Goal: Task Accomplishment & Management: Use online tool/utility

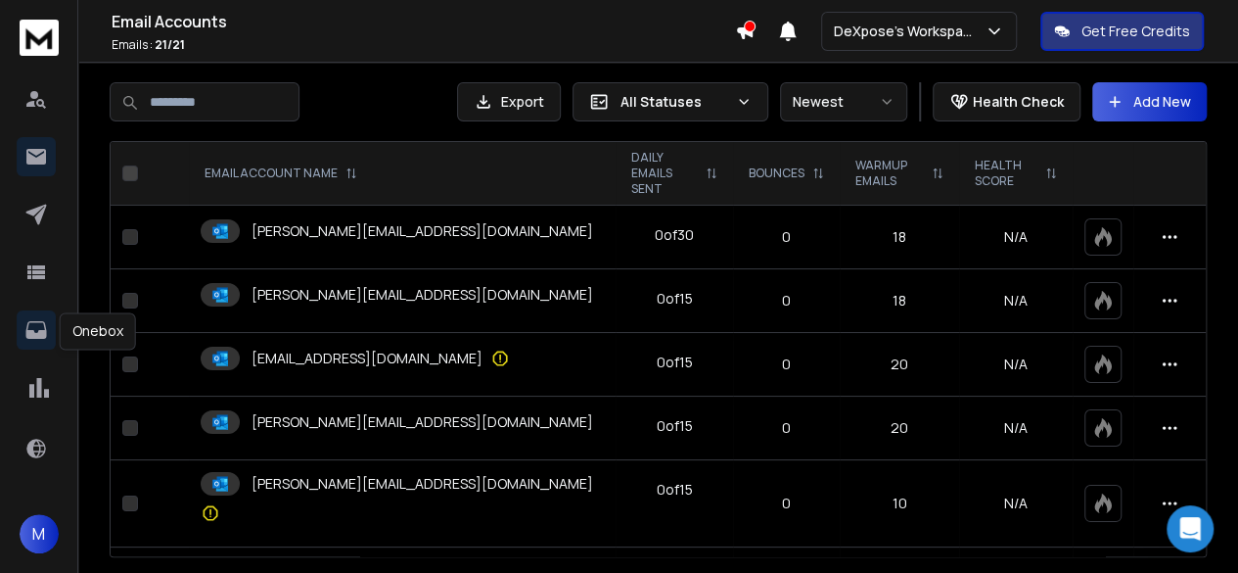
click at [36, 323] on icon at bounding box center [35, 330] width 21 height 18
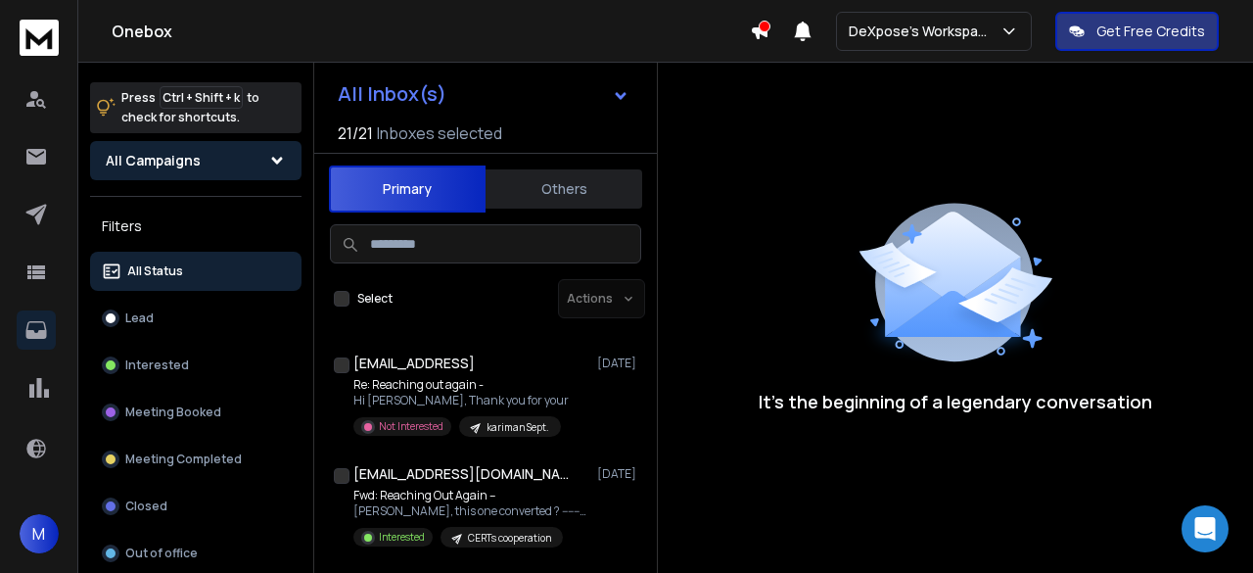
click at [207, 148] on button "All Campaigns" at bounding box center [195, 160] width 211 height 39
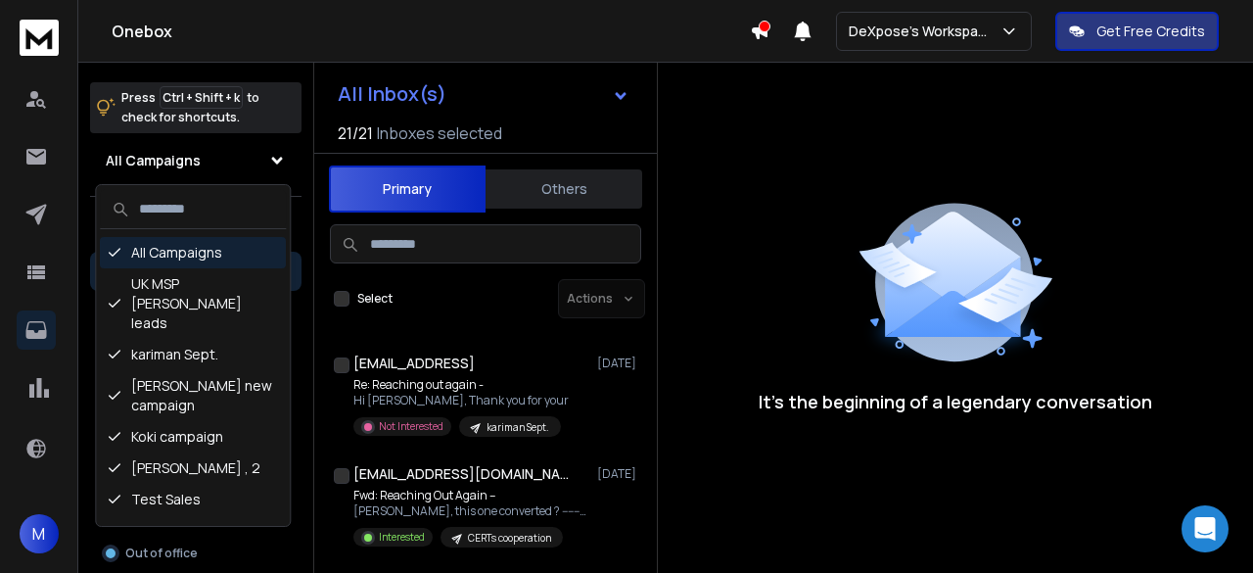
click at [176, 253] on div "All Campaigns" at bounding box center [193, 252] width 186 height 31
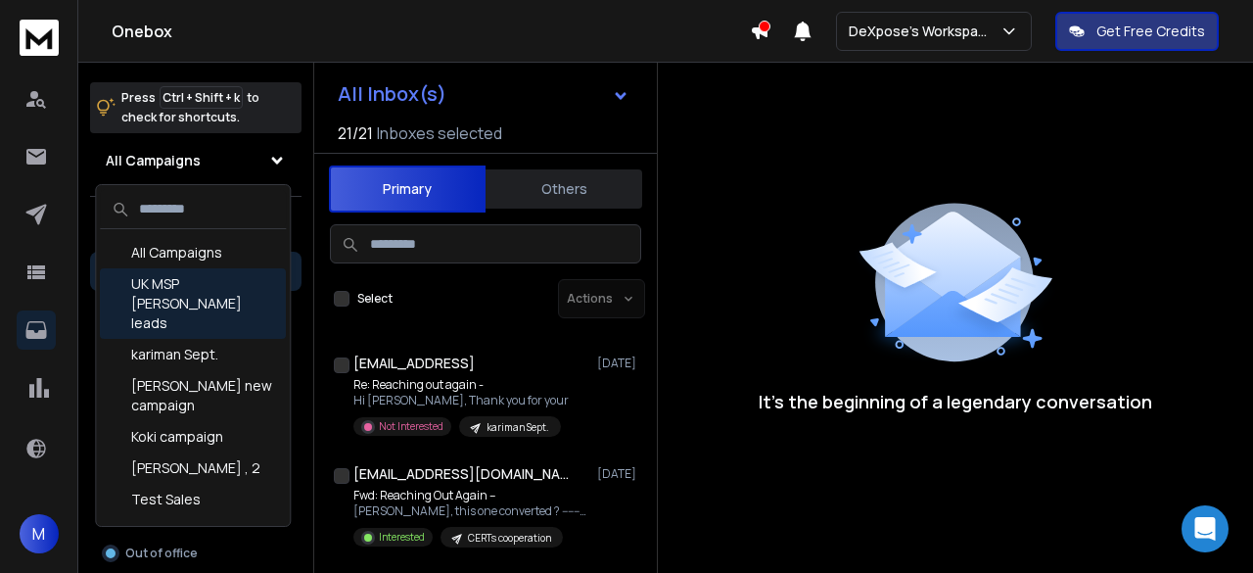
click at [172, 285] on div "UK MSP [PERSON_NAME] leads" at bounding box center [193, 303] width 186 height 70
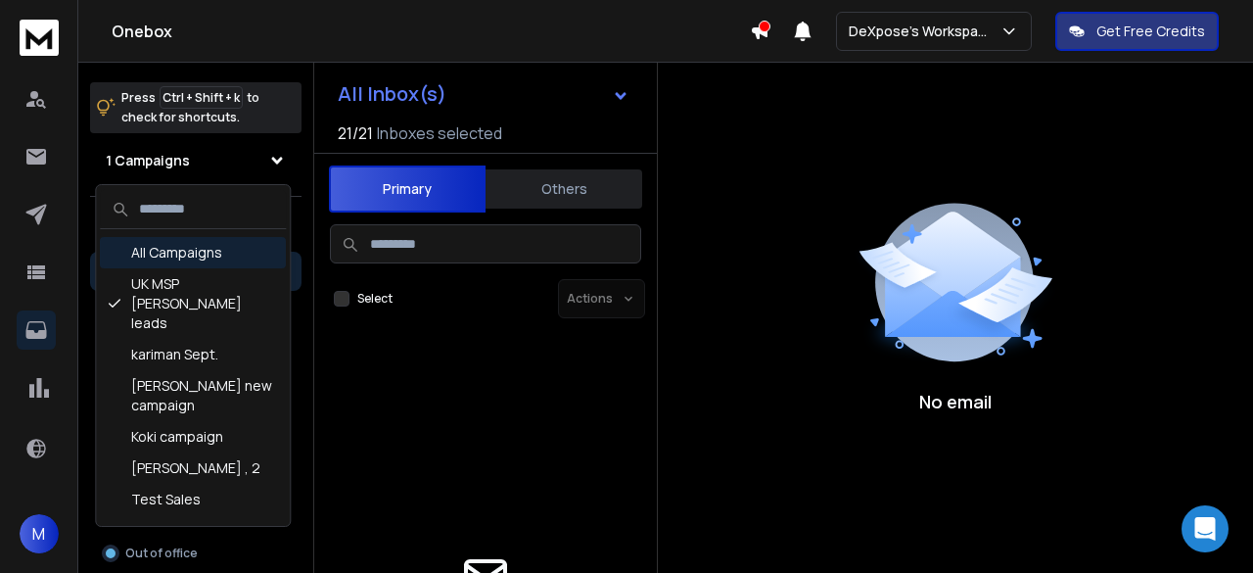
click at [160, 260] on div "All Campaigns" at bounding box center [193, 252] width 186 height 31
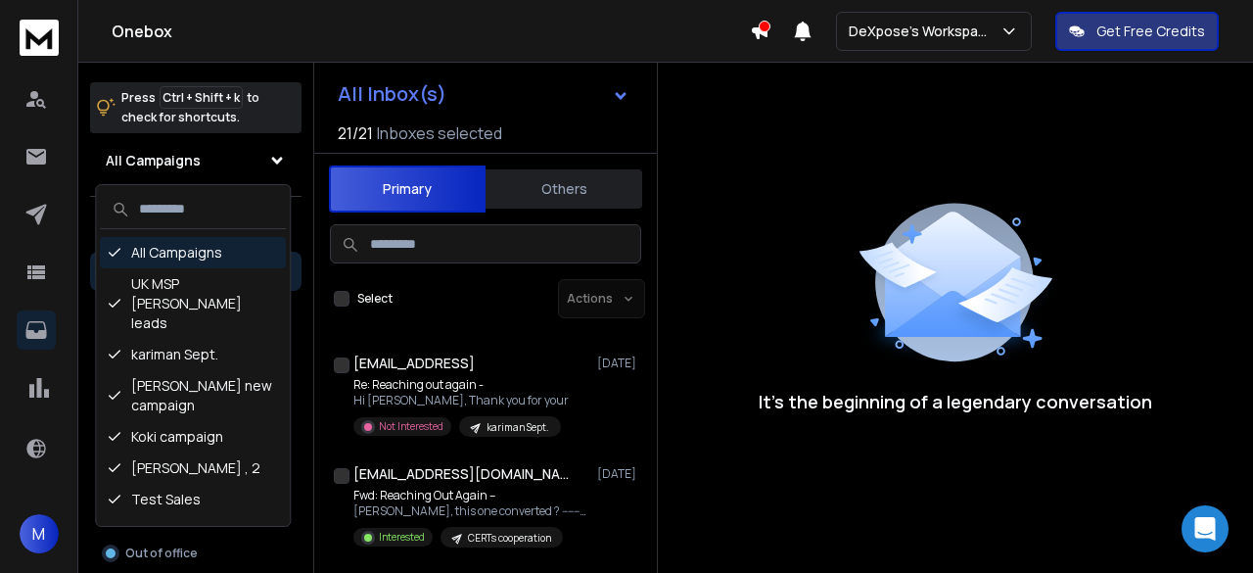
click at [172, 250] on div "All Campaigns" at bounding box center [193, 252] width 186 height 31
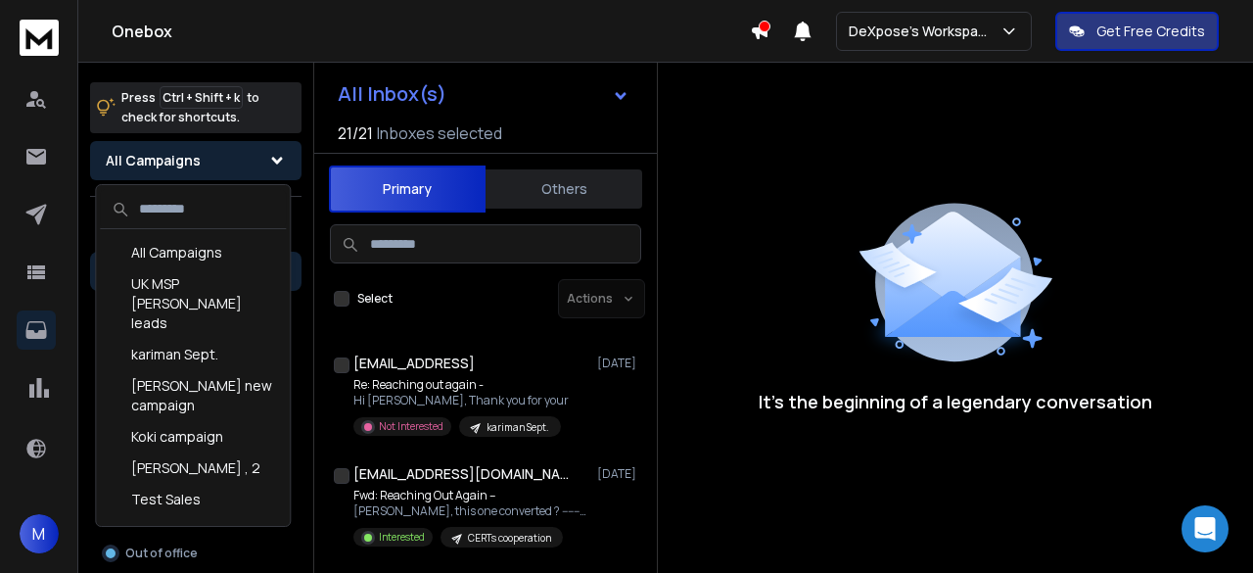
click at [202, 160] on button "All Campaigns" at bounding box center [195, 160] width 211 height 39
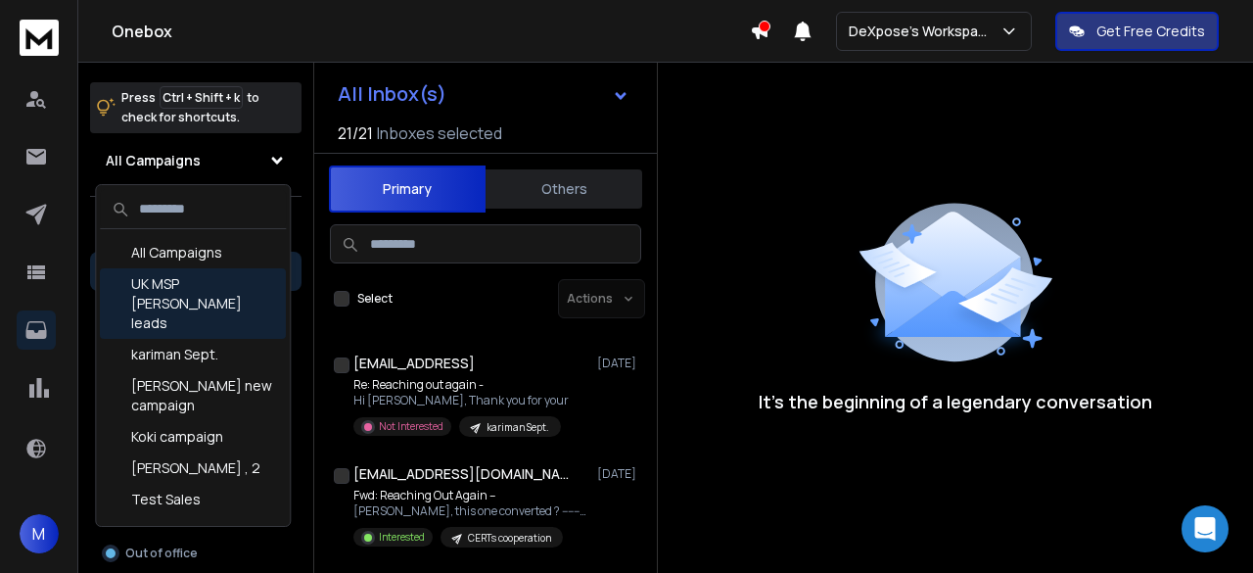
click at [180, 287] on div "UK MSP [PERSON_NAME] leads" at bounding box center [193, 303] width 186 height 70
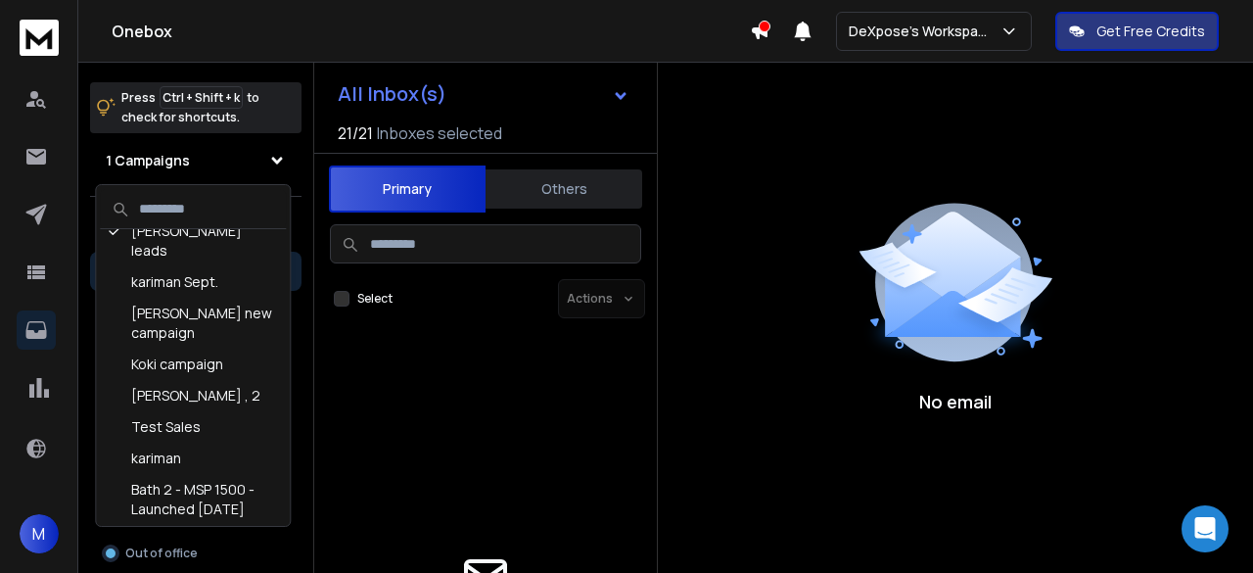
scroll to position [129, 0]
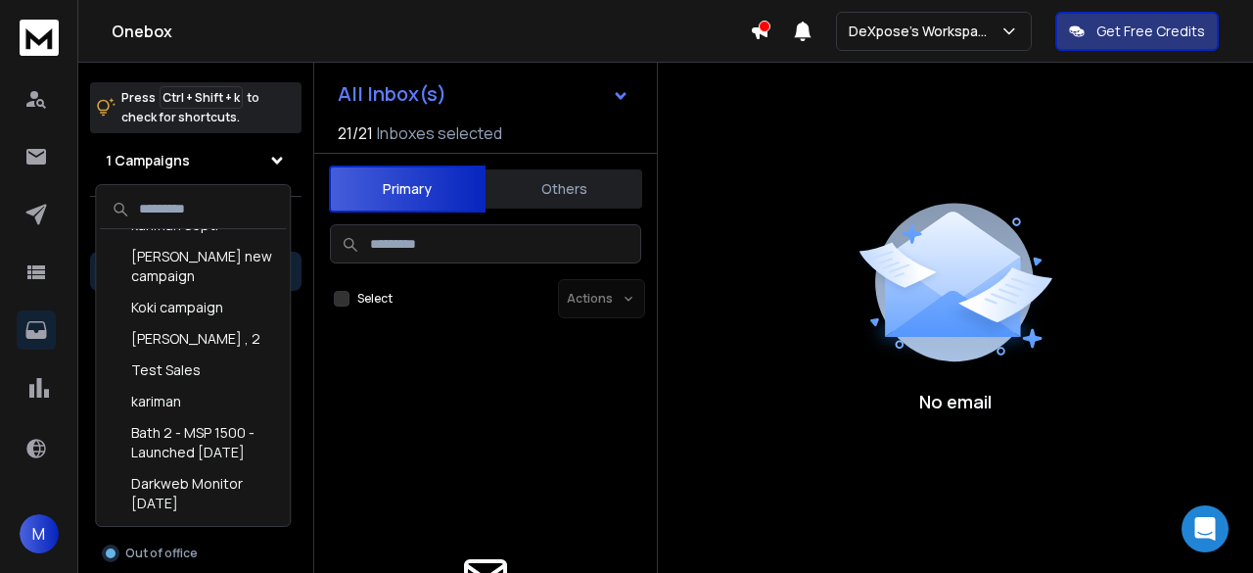
click at [490, 400] on div "No Emails" at bounding box center [485, 550] width 327 height 424
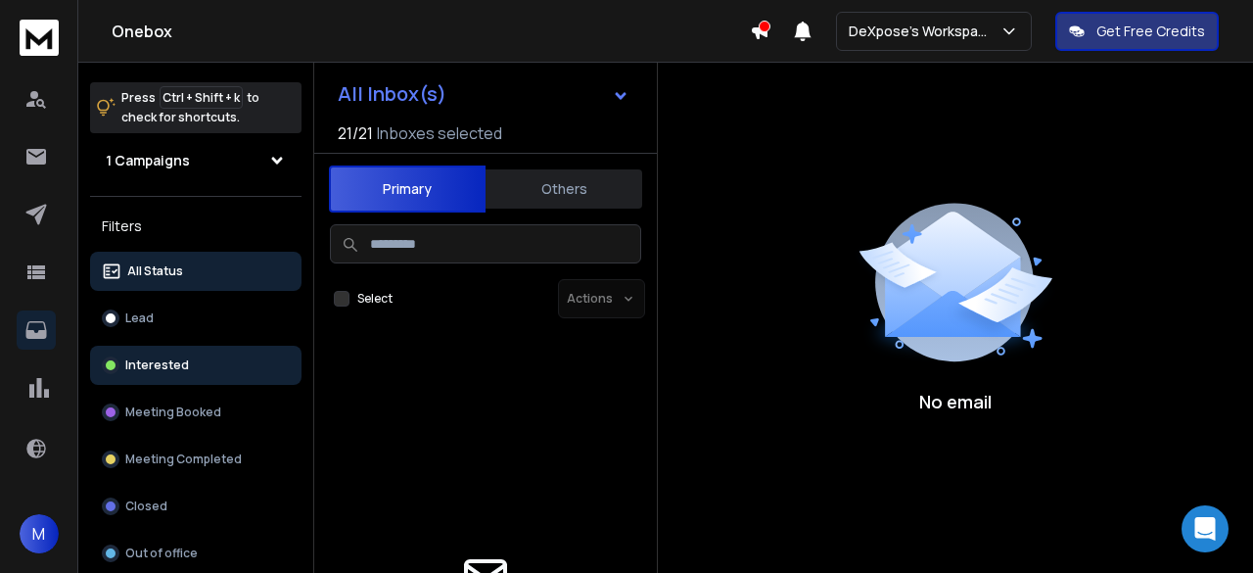
click at [164, 373] on div "Interested" at bounding box center [145, 365] width 87 height 18
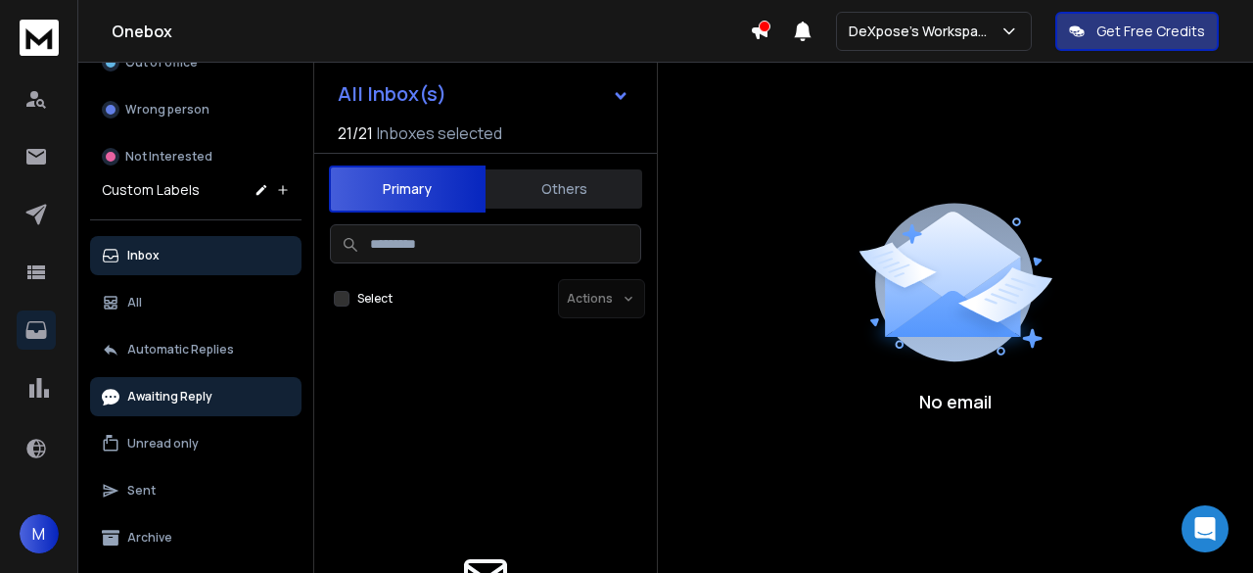
scroll to position [505, 0]
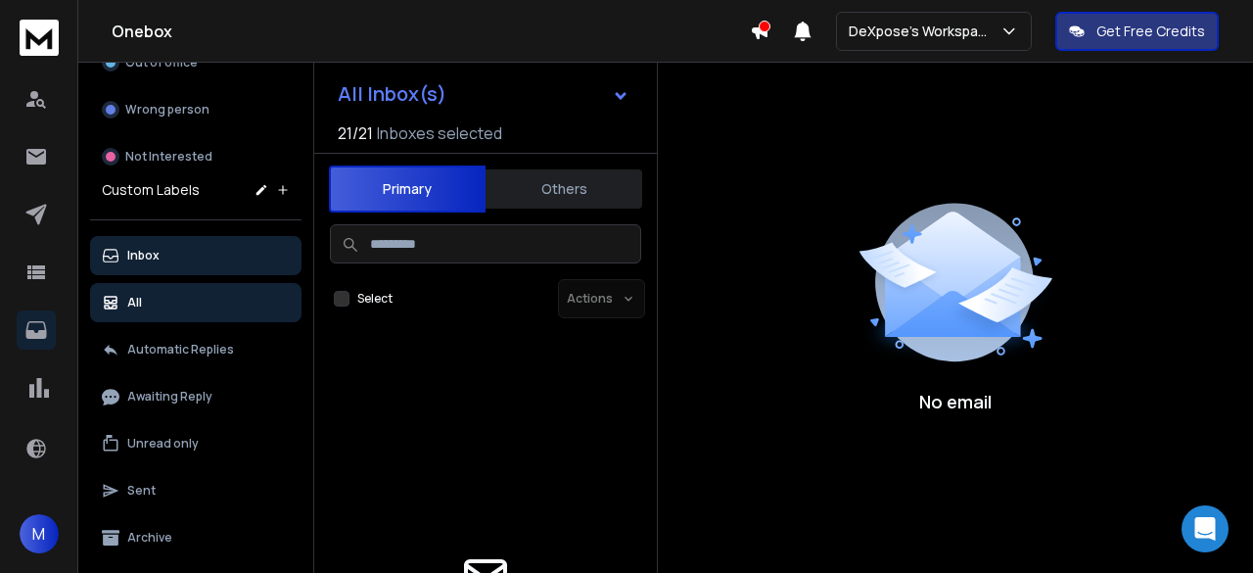
click at [182, 291] on button "All" at bounding box center [195, 302] width 211 height 39
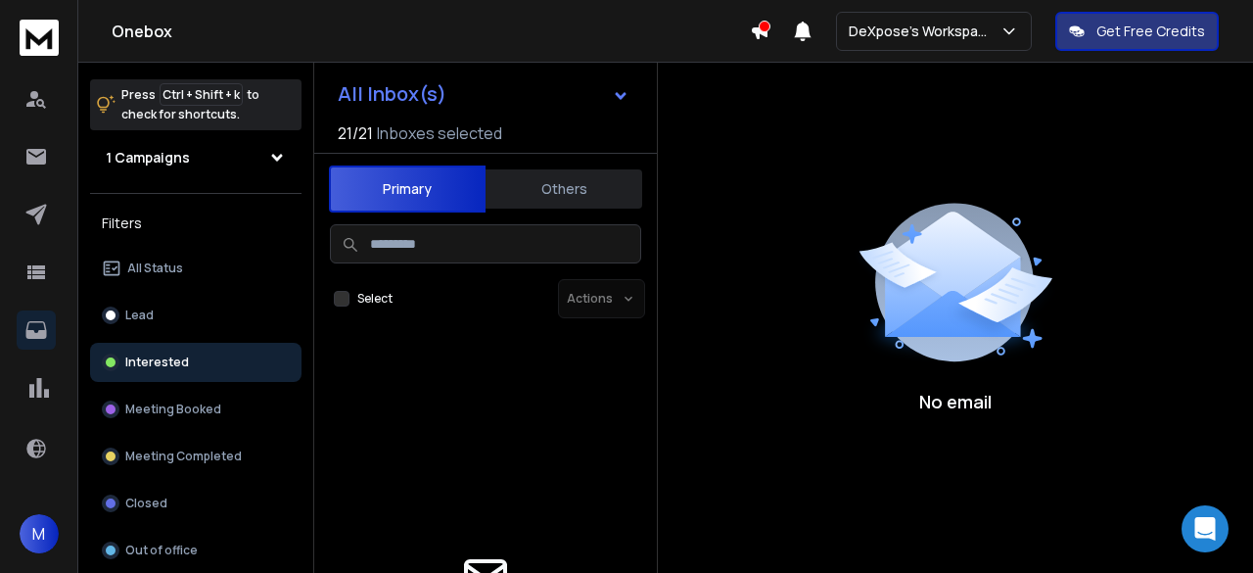
scroll to position [0, 0]
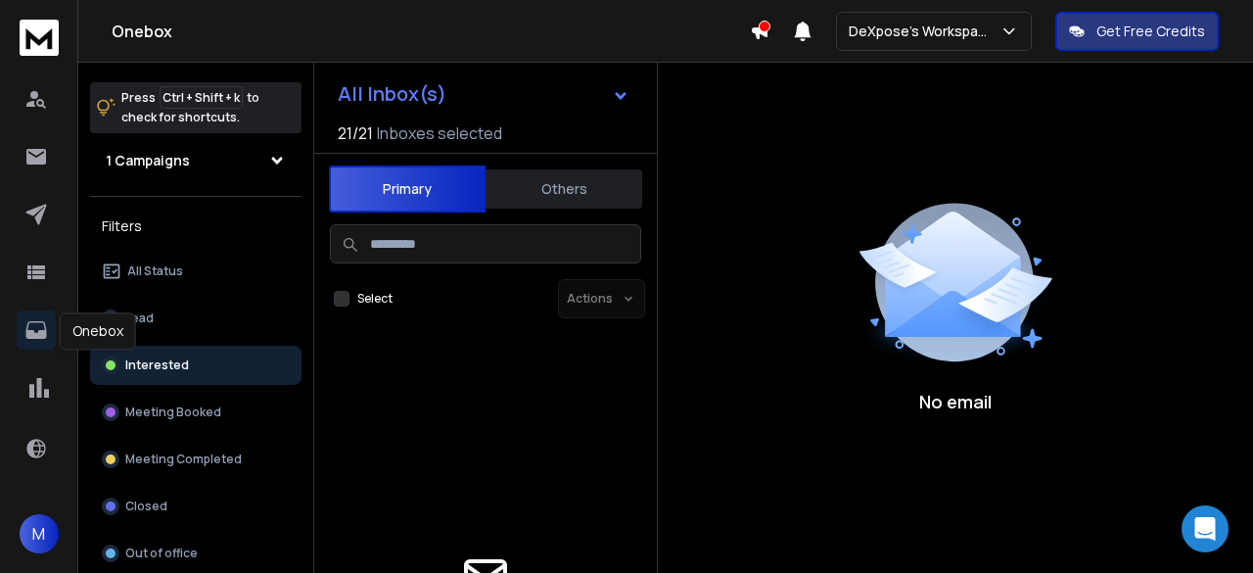
click at [37, 322] on icon at bounding box center [35, 330] width 21 height 18
click at [45, 205] on icon at bounding box center [35, 214] width 21 height 21
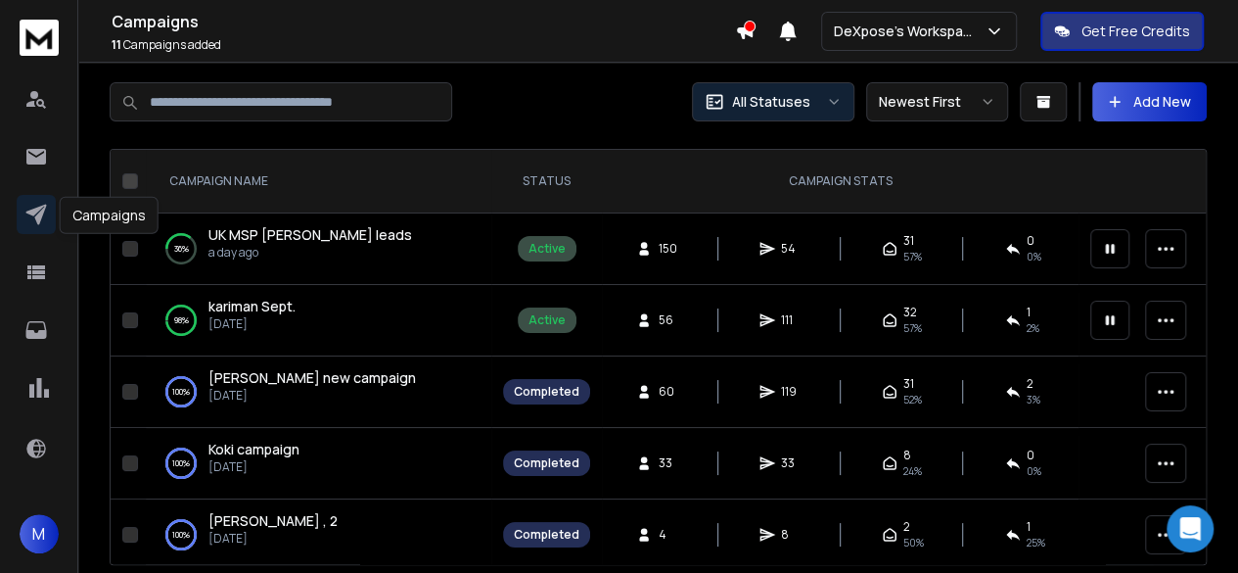
click at [793, 95] on p "All Statuses" at bounding box center [771, 102] width 78 height 20
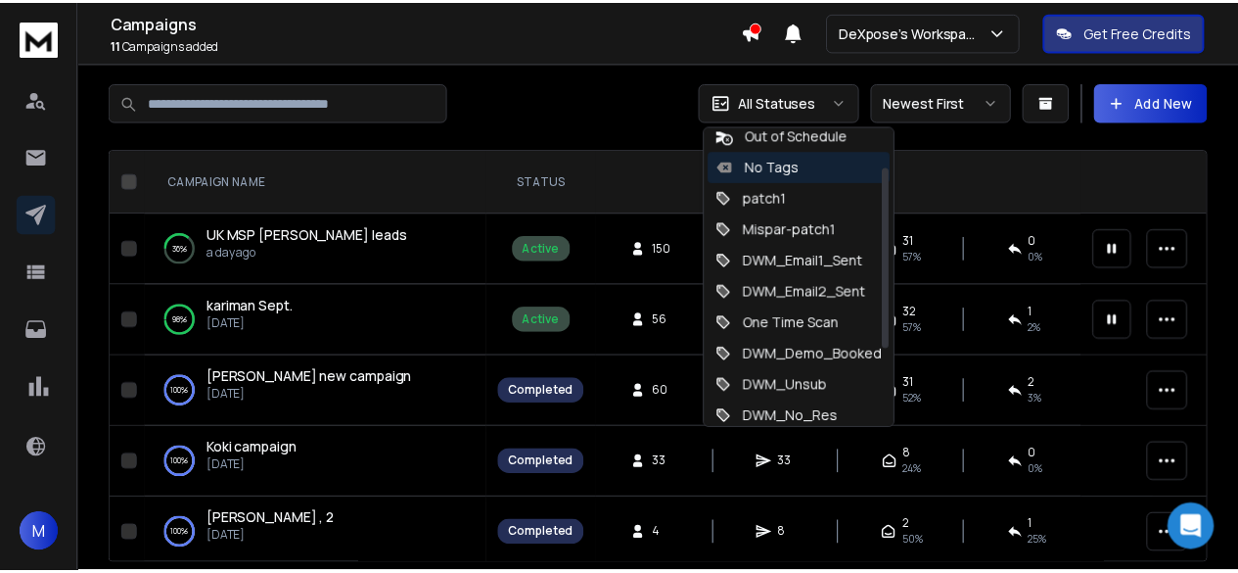
scroll to position [176, 0]
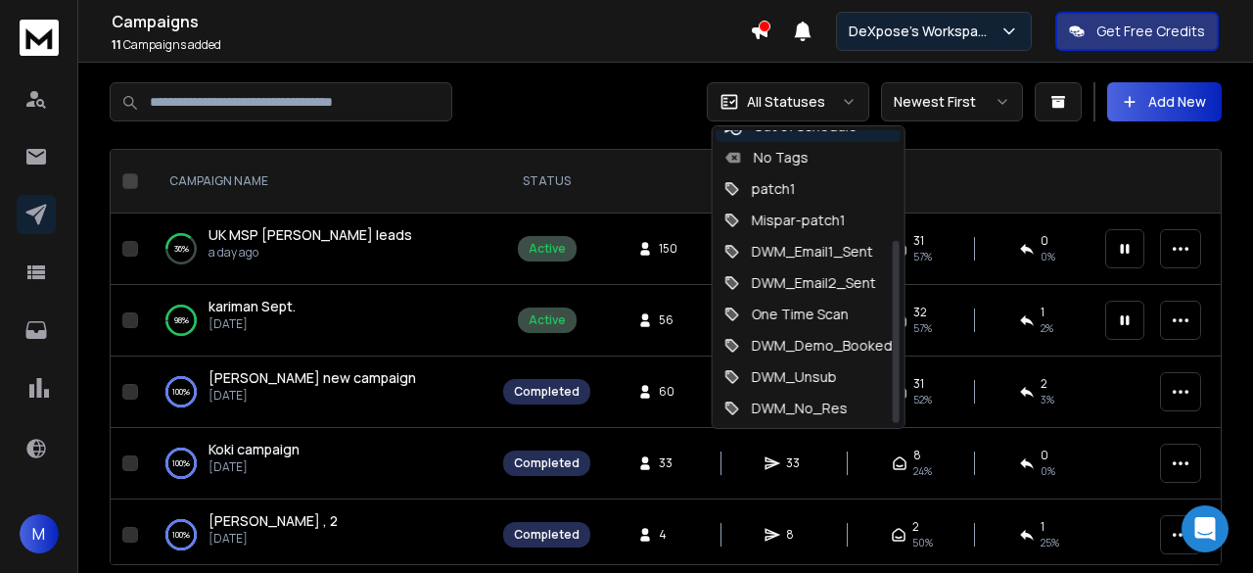
click at [912, 38] on p "DeXpose's Workspace" at bounding box center [923, 32] width 151 height 20
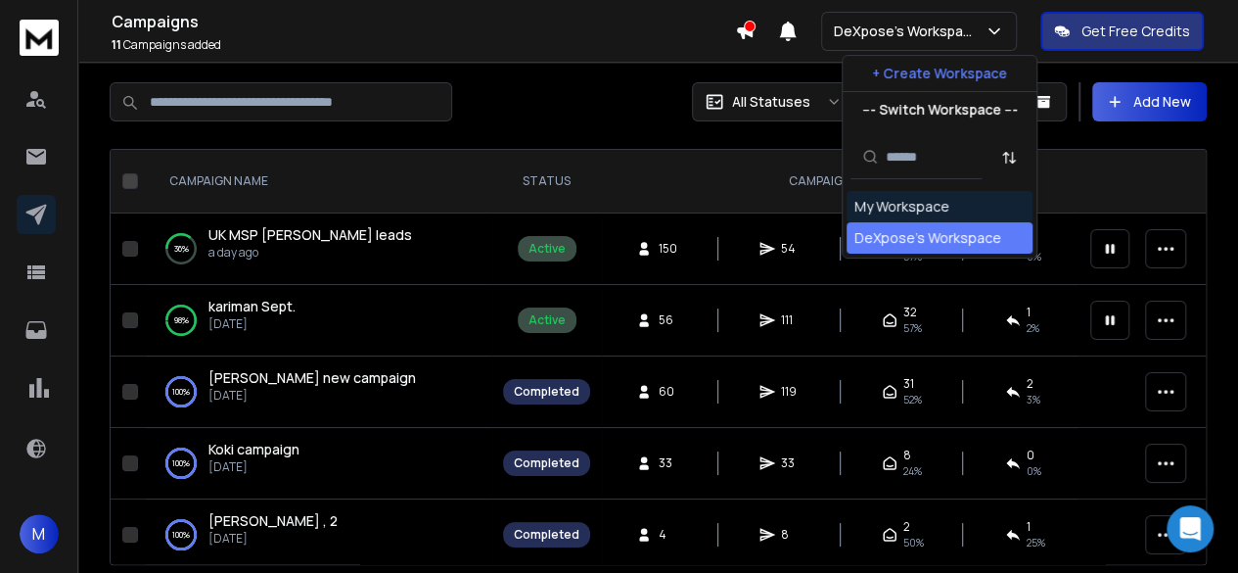
click at [687, 36] on div "Campaigns 11 Campaigns added" at bounding box center [423, 31] width 623 height 43
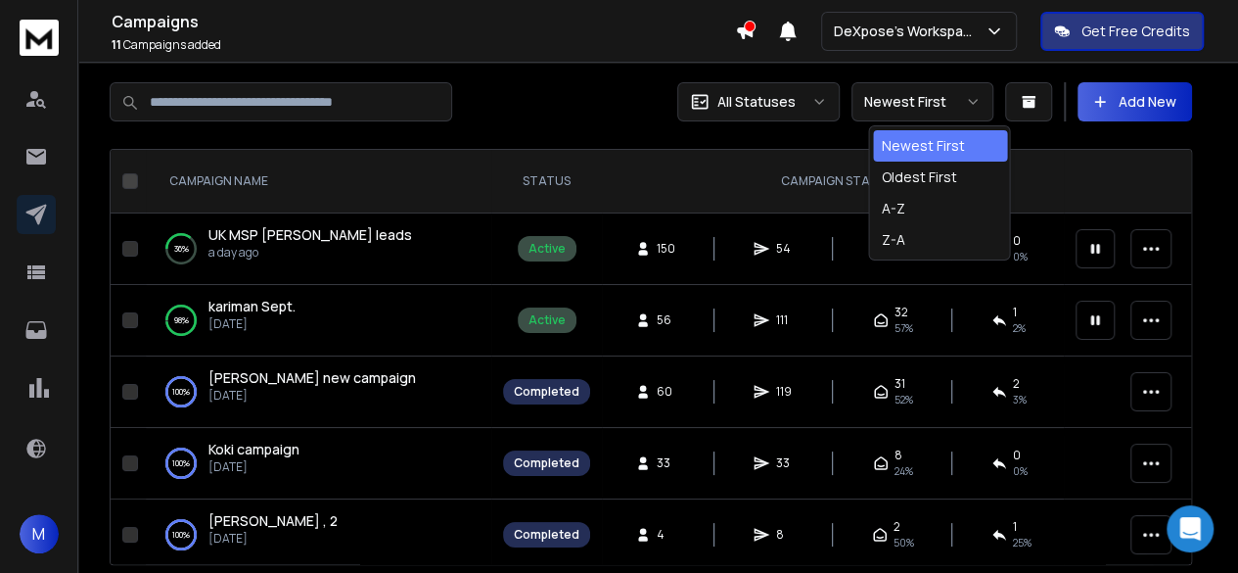
click at [974, 94] on button "Newest First" at bounding box center [922, 101] width 142 height 39
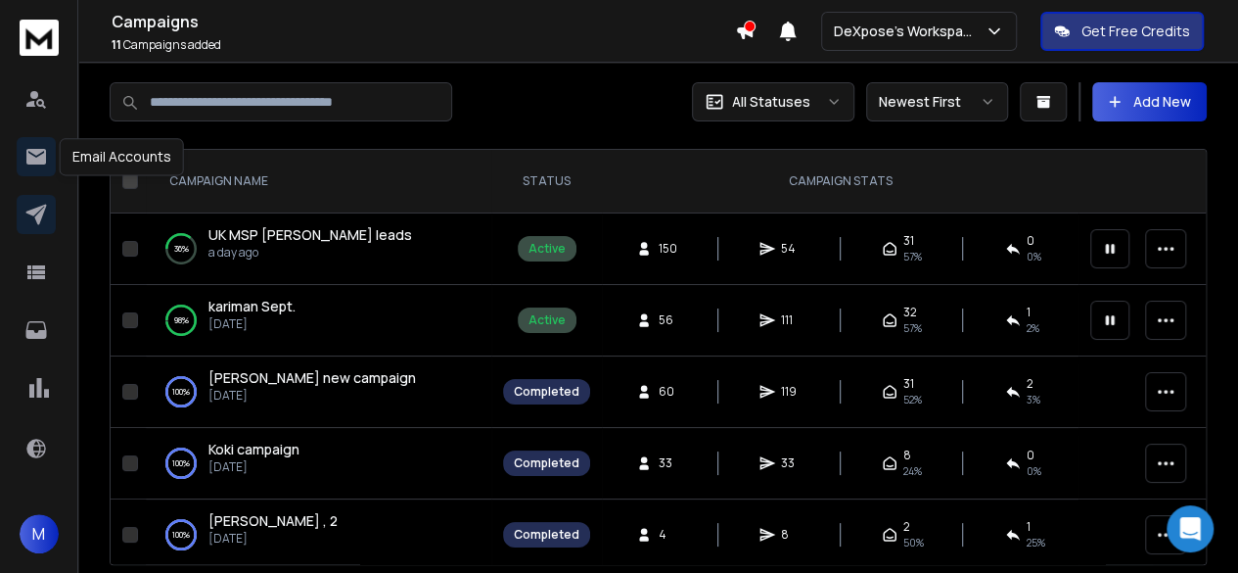
click at [27, 153] on icon at bounding box center [36, 157] width 20 height 16
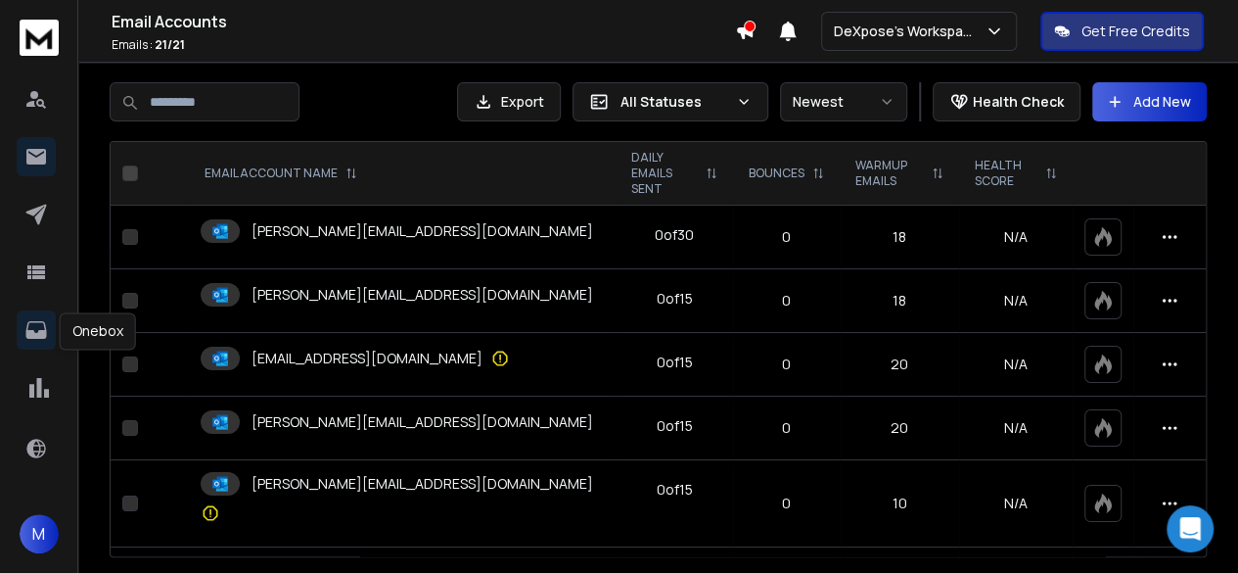
click at [34, 342] on icon at bounding box center [35, 329] width 23 height 23
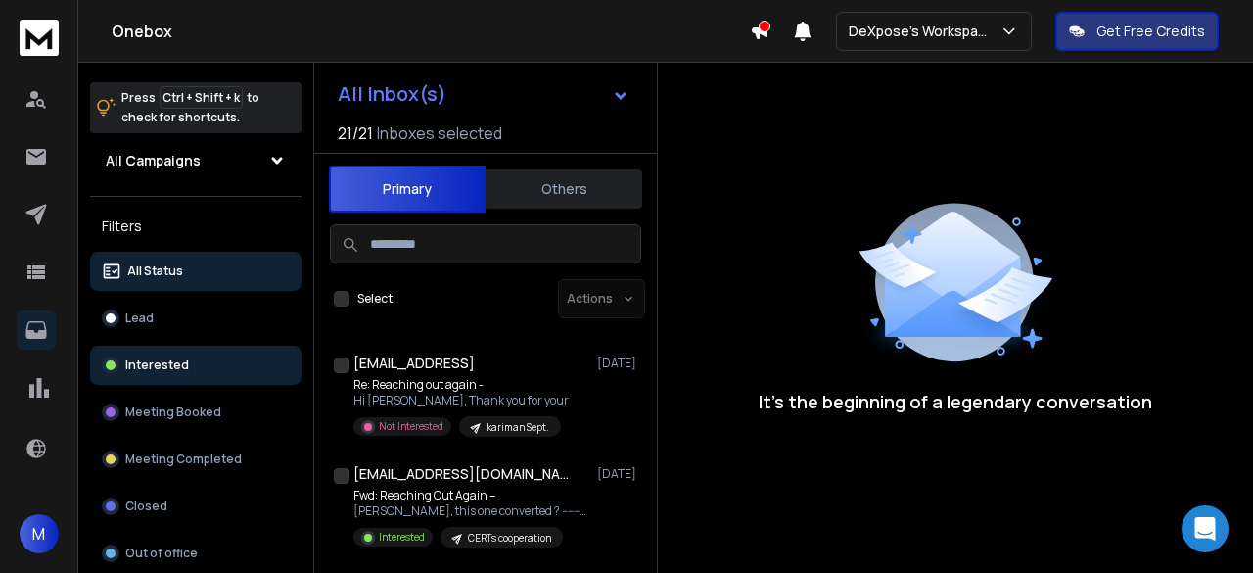
click at [182, 364] on p "Interested" at bounding box center [157, 365] width 64 height 16
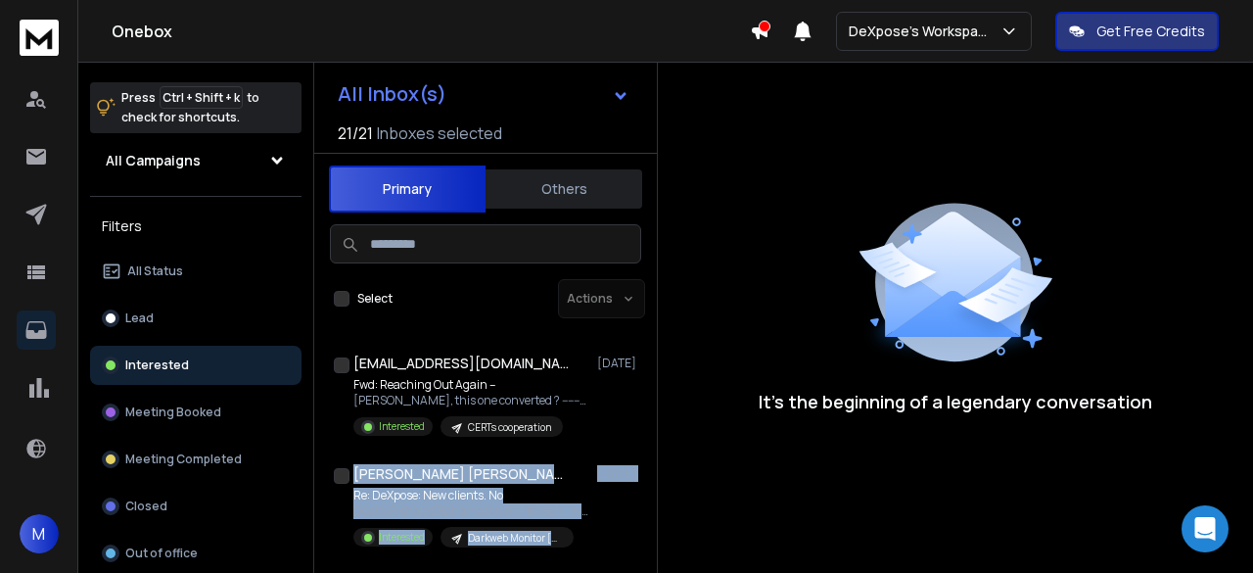
drag, startPoint x: 658, startPoint y: 350, endPoint x: 648, endPoint y: 412, distance: 62.4
click at [648, 412] on div "All Inbox(s) 21 / 21 Inboxes selected Primary Others Select Actions [EMAIL_ADDR…" at bounding box center [782, 349] width 939 height 573
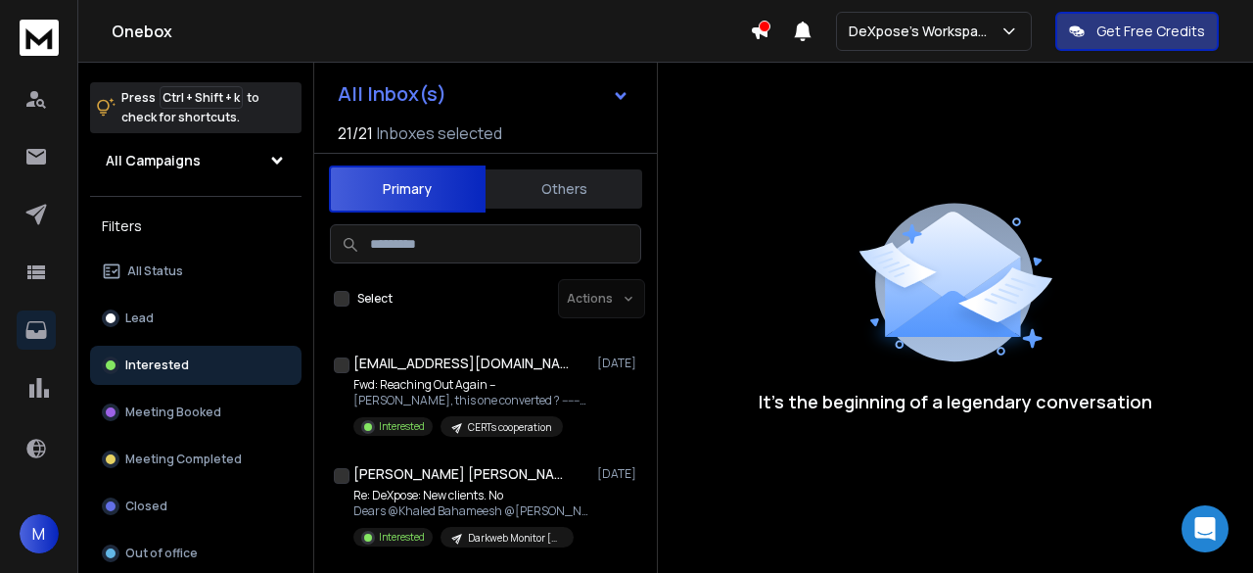
click at [650, 398] on div "[EMAIL_ADDRESS][DOMAIN_NAME] [DATE] Fwd: Reaching Out Again – [PERSON_NAME], th…" at bounding box center [485, 550] width 343 height 424
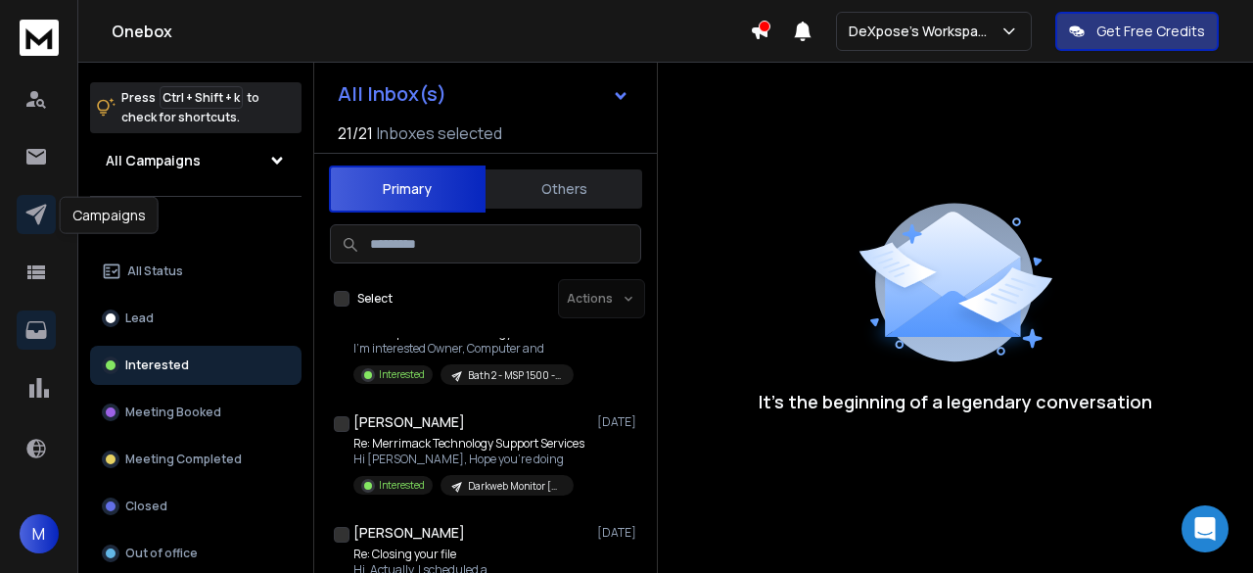
click at [35, 205] on icon at bounding box center [35, 214] width 23 height 23
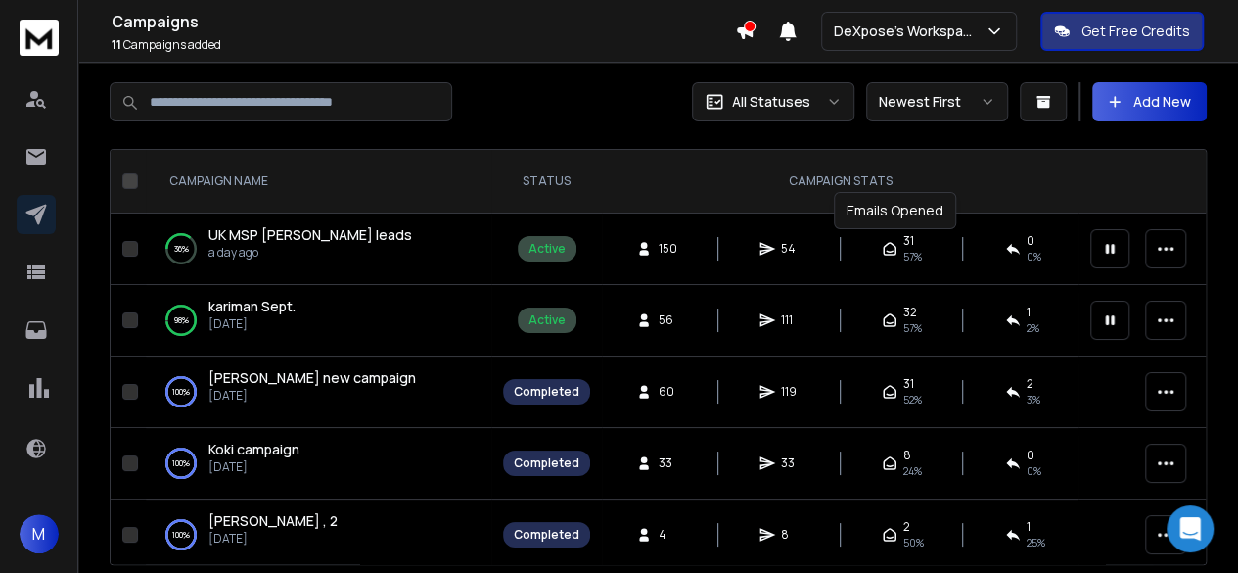
click at [892, 252] on div "31 57 %" at bounding box center [901, 248] width 59 height 31
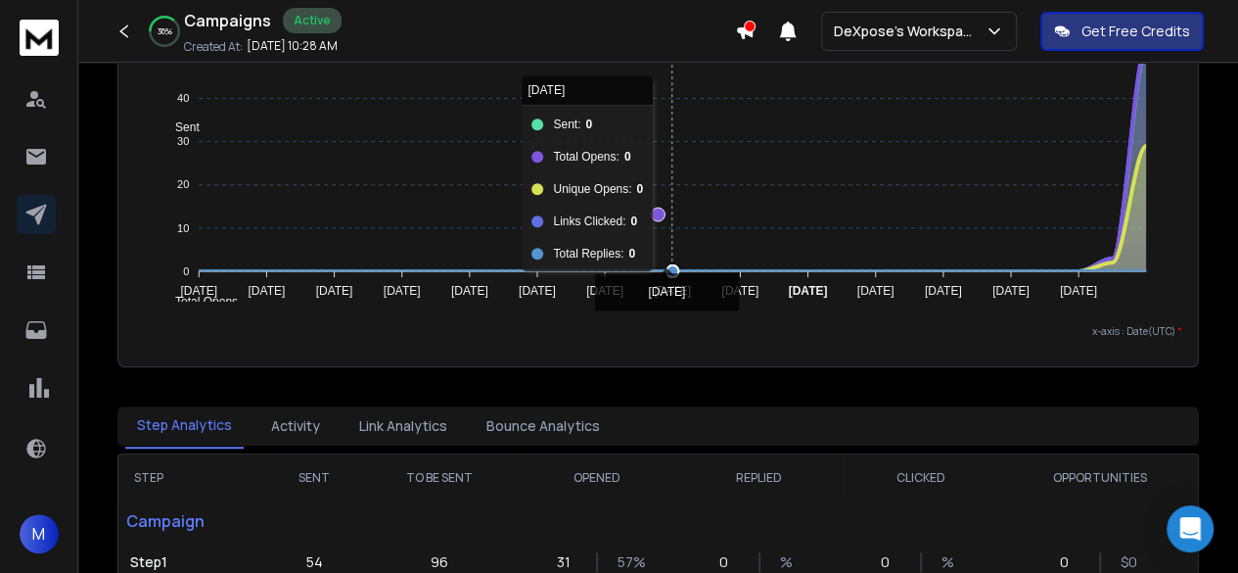
scroll to position [646, 0]
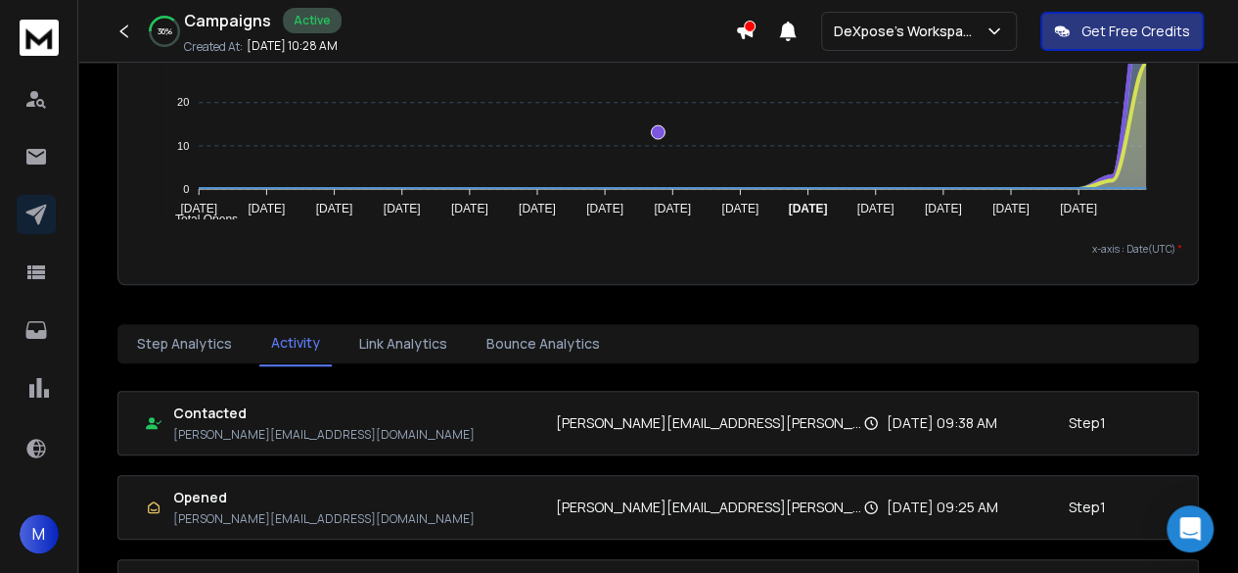
click at [309, 334] on button "Activity" at bounding box center [295, 343] width 72 height 45
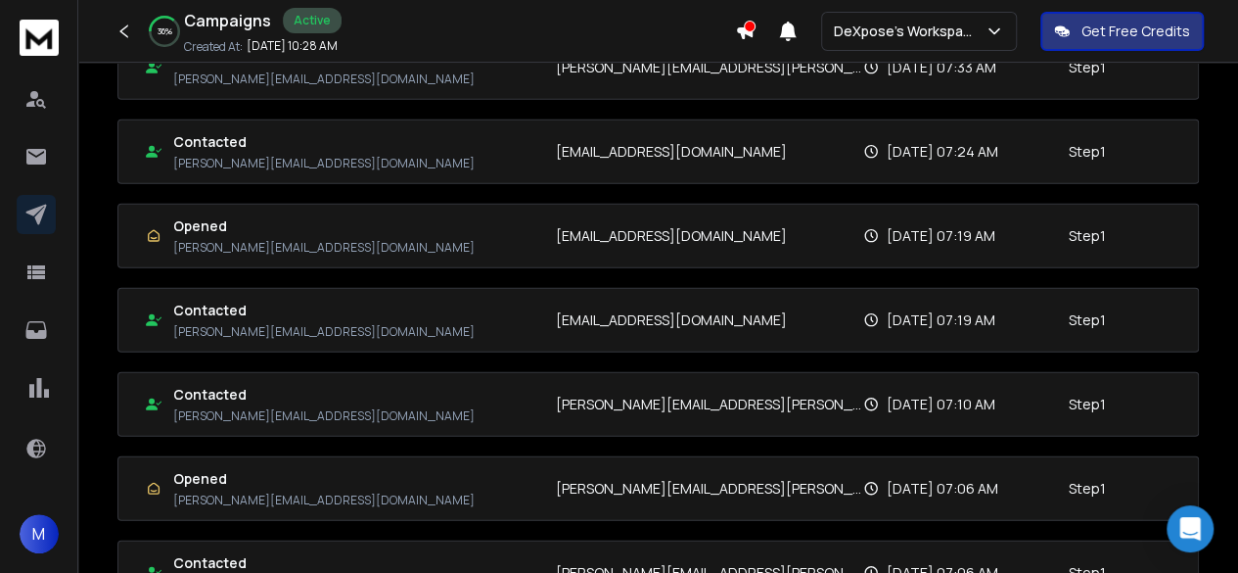
scroll to position [2310, 0]
